Goal: Information Seeking & Learning: Check status

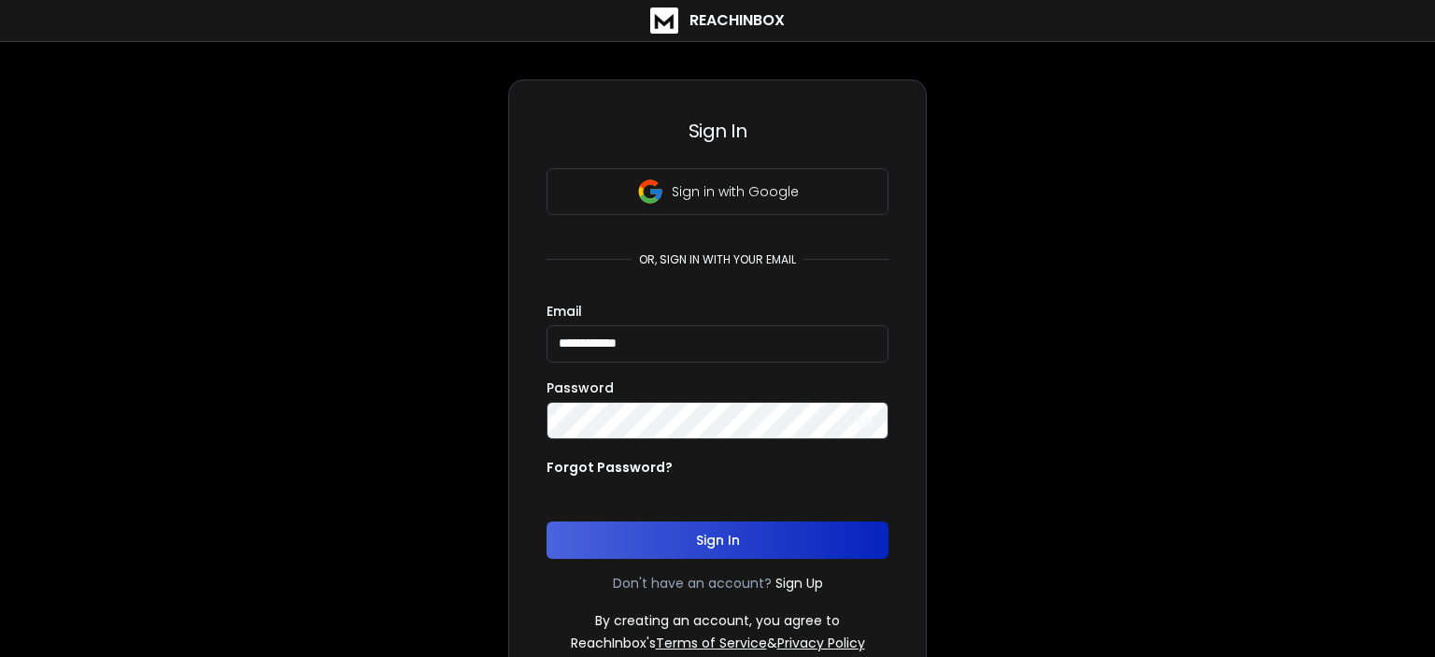
click at [788, 130] on button "Later" at bounding box center [777, 120] width 84 height 47
click at [745, 543] on button "Sign In" at bounding box center [717, 539] width 342 height 37
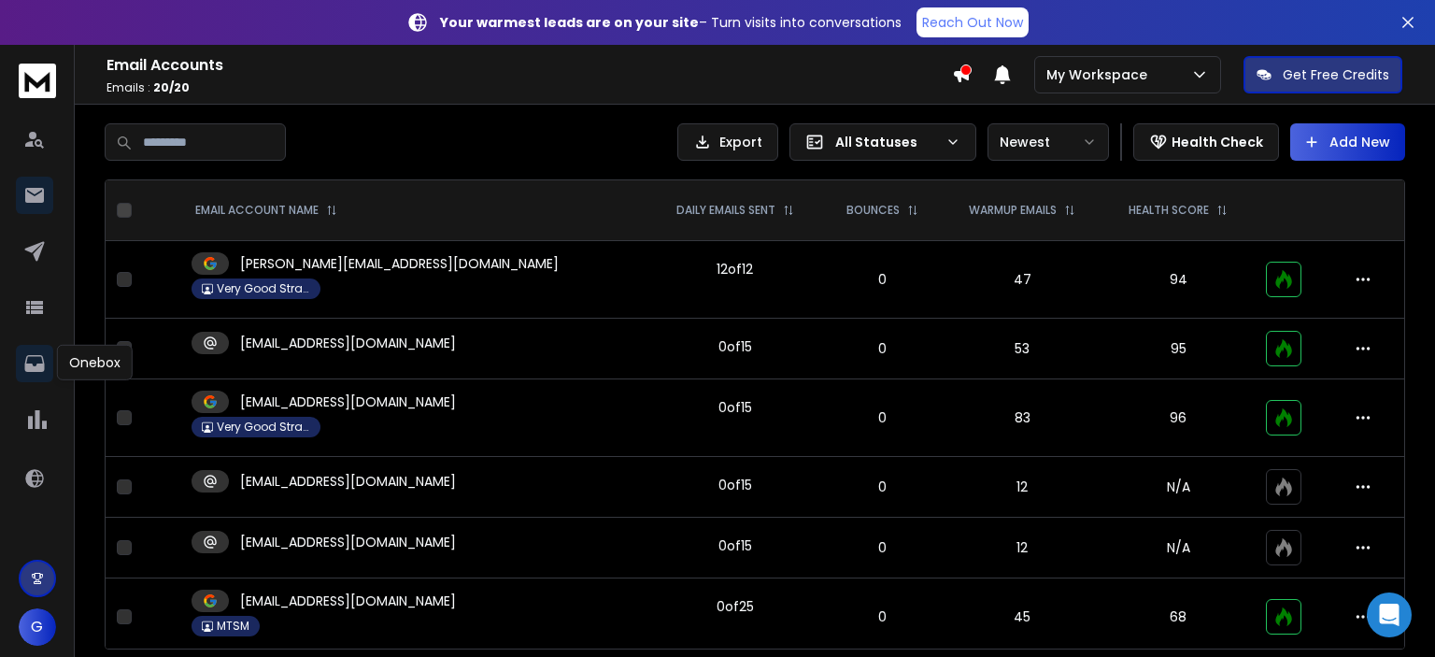
click at [40, 358] on icon at bounding box center [34, 363] width 22 height 22
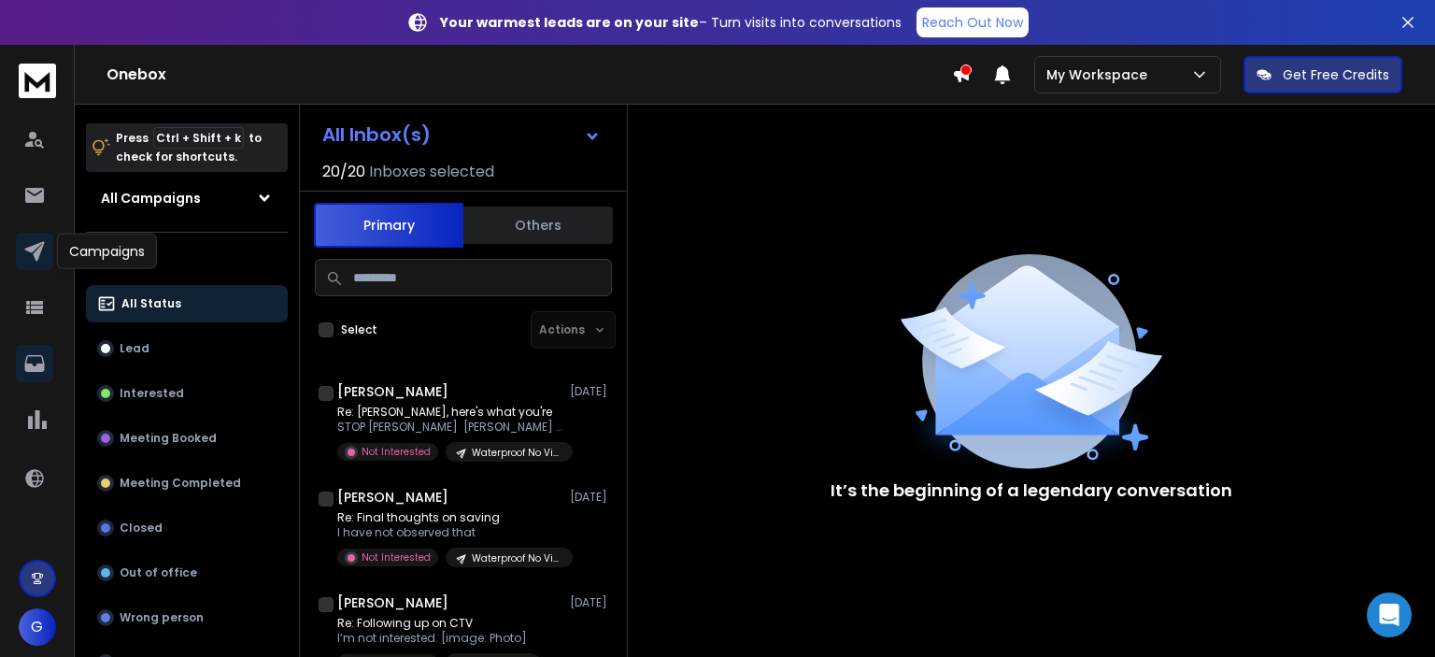
click at [33, 237] on link at bounding box center [34, 251] width 37 height 37
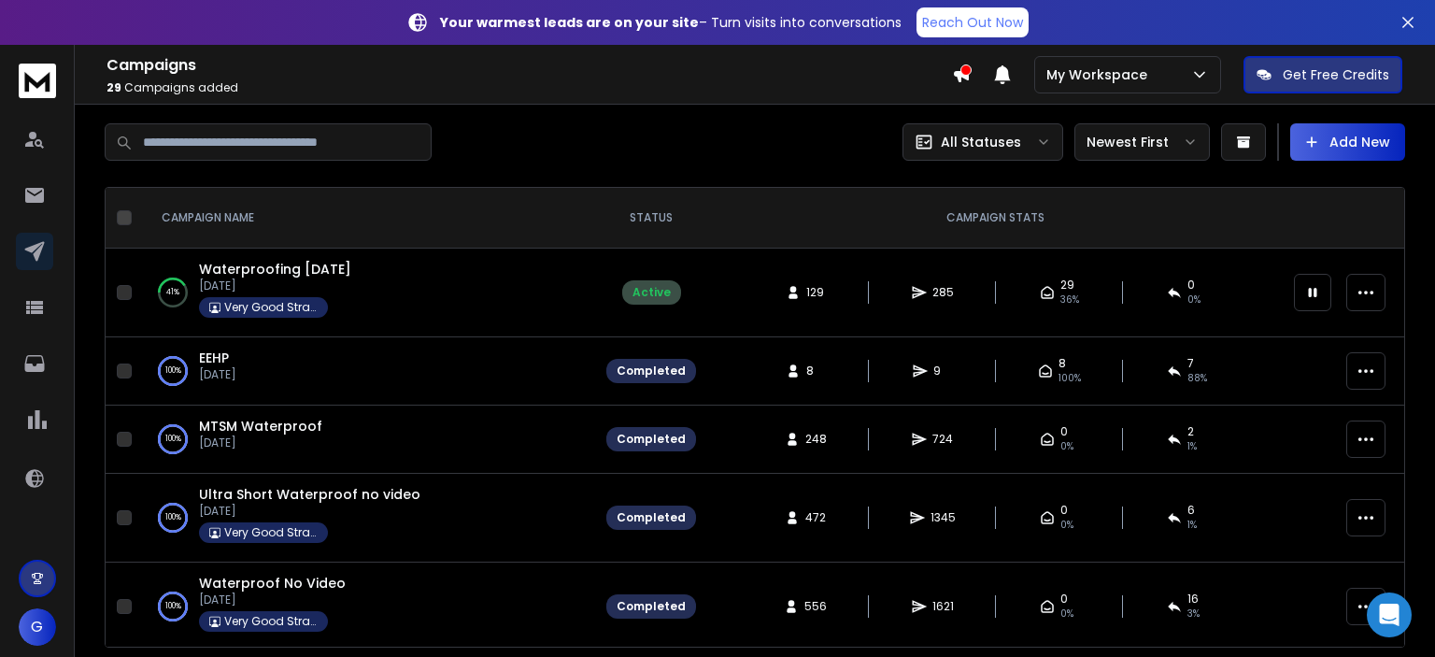
click at [308, 271] on span "Waterproofing [DATE]" at bounding box center [275, 269] width 152 height 19
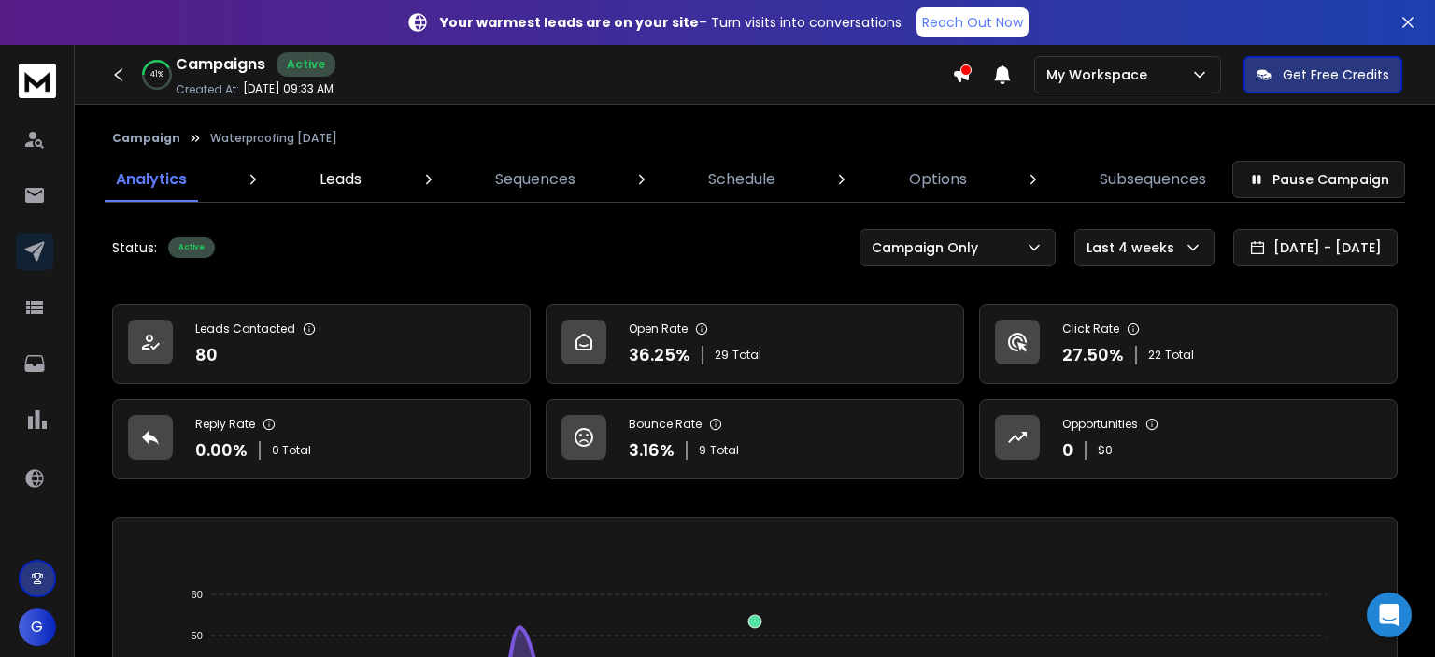
click at [356, 180] on p "Leads" at bounding box center [340, 179] width 42 height 22
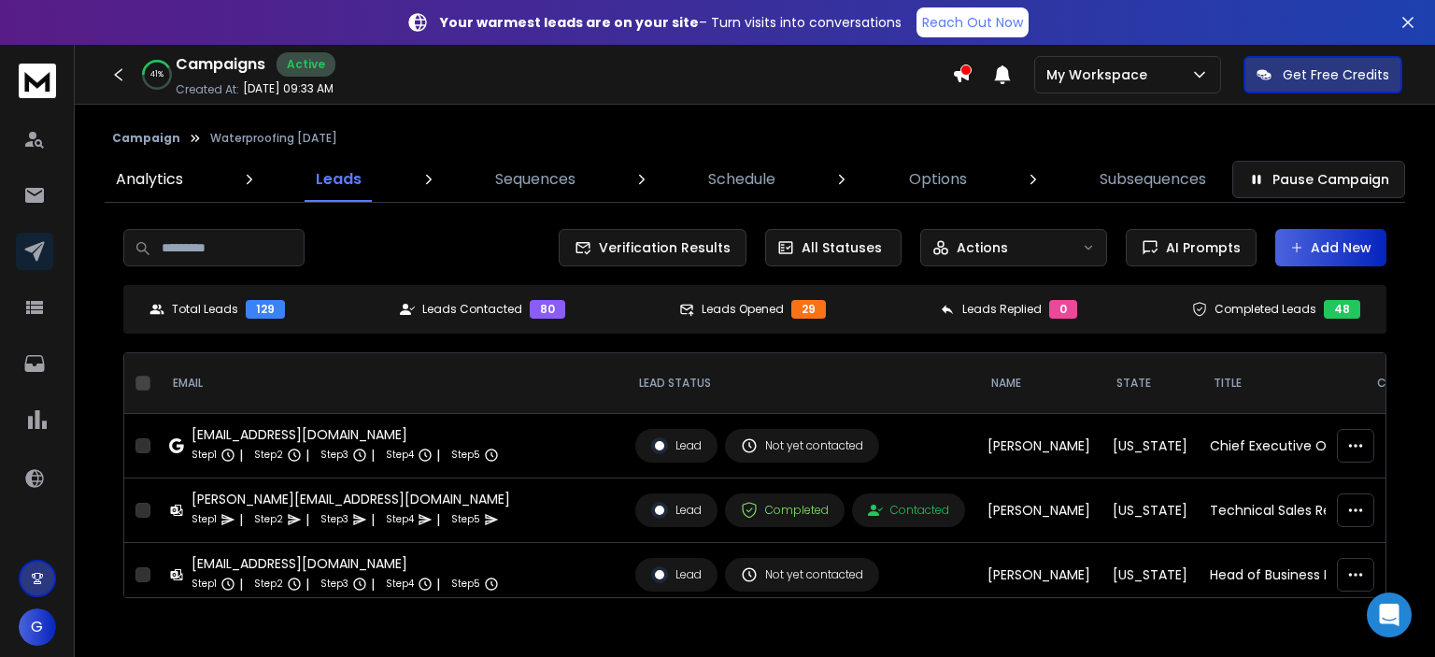
click at [106, 184] on link "Analytics" at bounding box center [150, 179] width 90 height 45
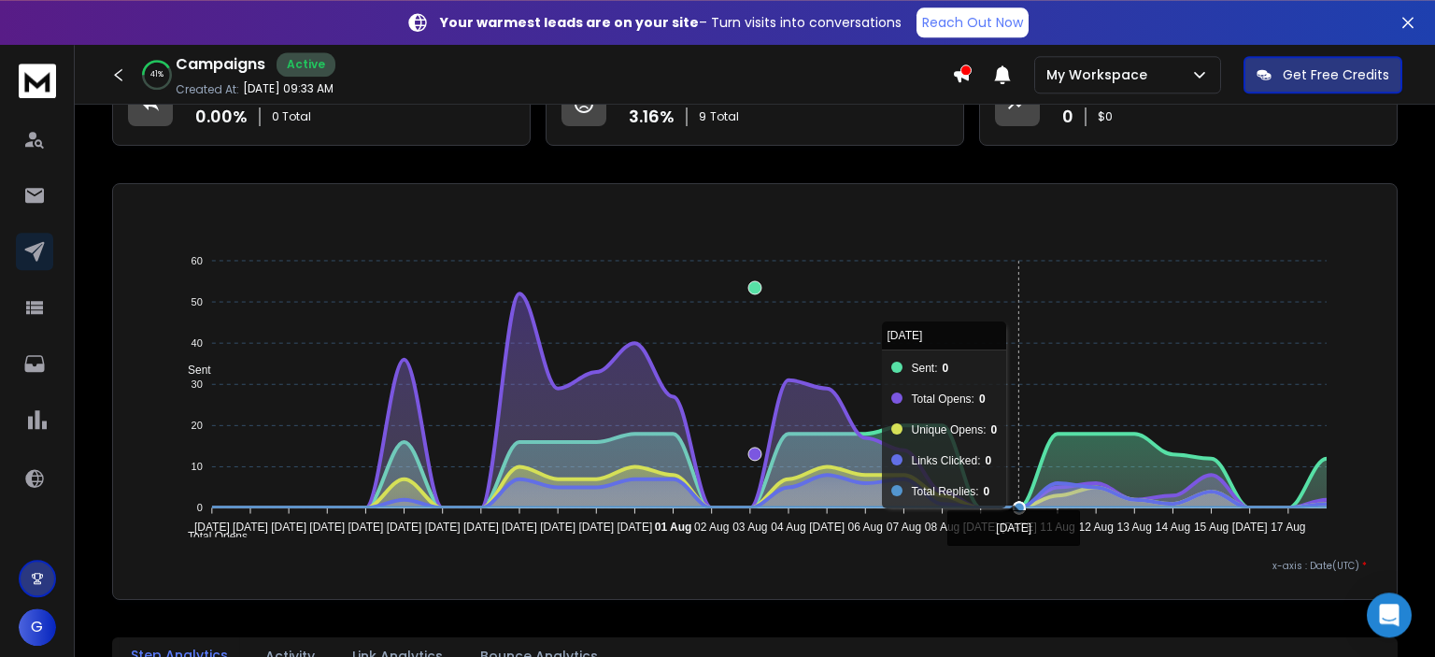
scroll to position [164, 0]
